Goal: Task Accomplishment & Management: Use online tool/utility

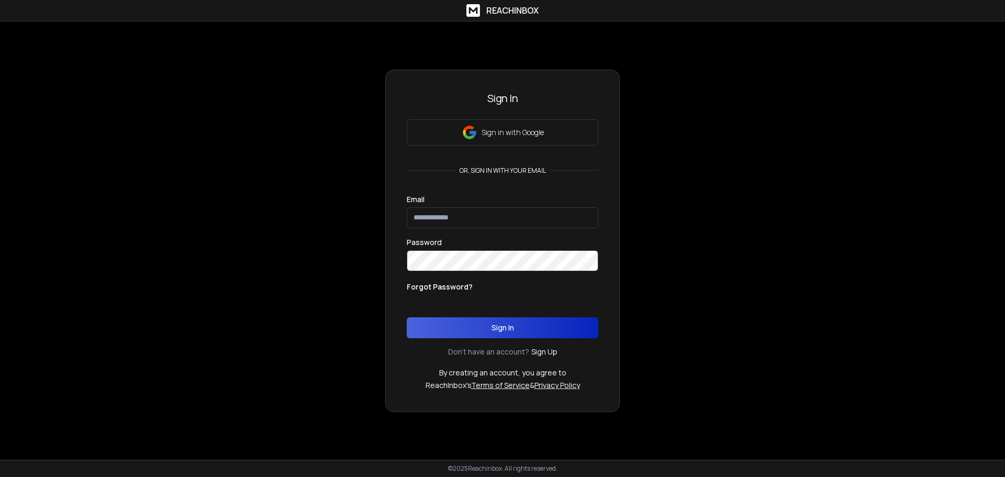
type input "**********"
click at [514, 332] on button "Sign In" at bounding box center [503, 327] width 192 height 21
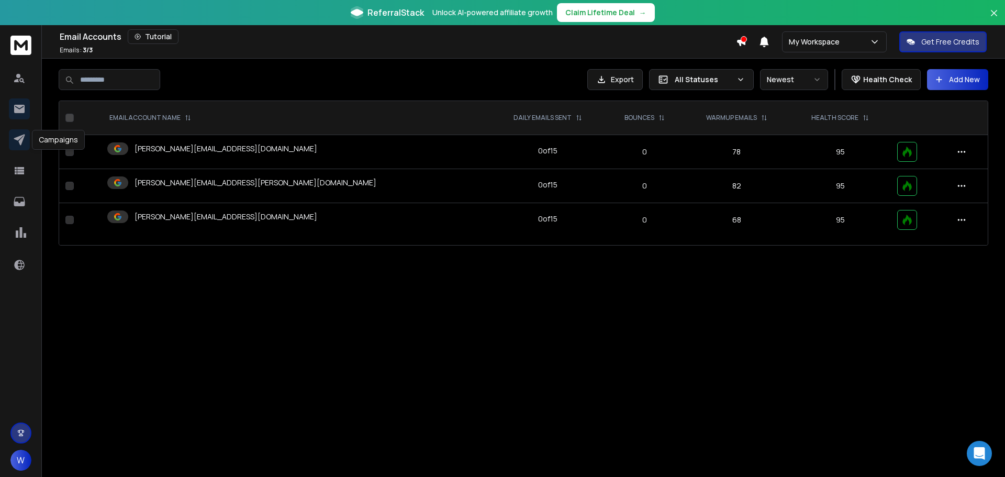
click at [23, 138] on icon at bounding box center [19, 140] width 11 height 11
